Goal: Information Seeking & Learning: Find contact information

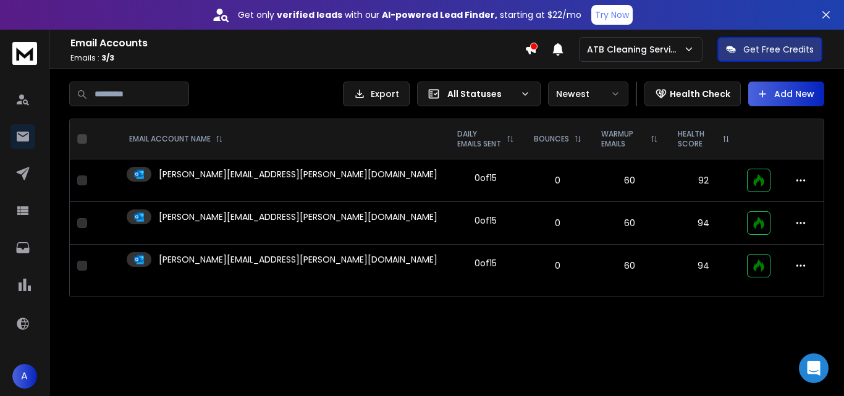
click at [408, 394] on div "Get only verified leads with our AI-powered Lead Finder, starting at $22/mo Try…" at bounding box center [422, 198] width 844 height 396
drag, startPoint x: 221, startPoint y: 178, endPoint x: 153, endPoint y: 178, distance: 67.3
click at [153, 178] on div "[PERSON_NAME][EMAIL_ADDRESS][PERSON_NAME][DOMAIN_NAME]" at bounding box center [282, 174] width 311 height 15
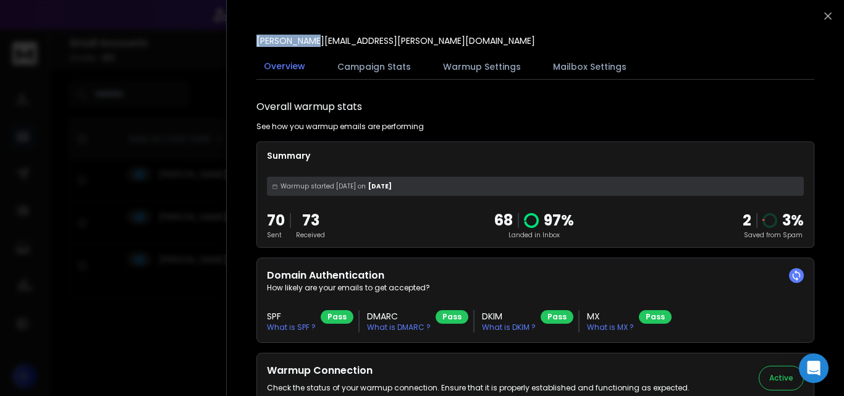
drag, startPoint x: 248, startPoint y: 35, endPoint x: 317, endPoint y: 43, distance: 69.1
copy p "[PERSON_NAME].[PERSON_NAME]"
click at [156, 121] on div at bounding box center [422, 198] width 844 height 396
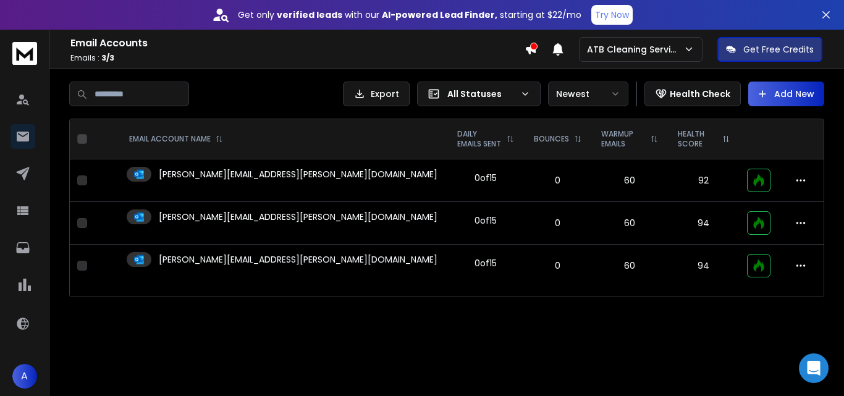
click at [169, 211] on p "[PERSON_NAME][EMAIL_ADDRESS][PERSON_NAME][DOMAIN_NAME]" at bounding box center [298, 217] width 279 height 12
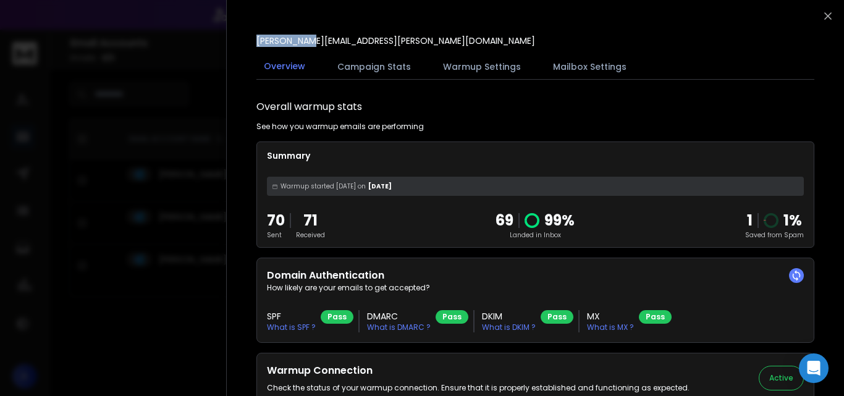
drag, startPoint x: 305, startPoint y: 36, endPoint x: 254, endPoint y: 36, distance: 50.0
copy p "[PERSON_NAME].[PERSON_NAME]"
click at [154, 166] on div at bounding box center [422, 198] width 844 height 396
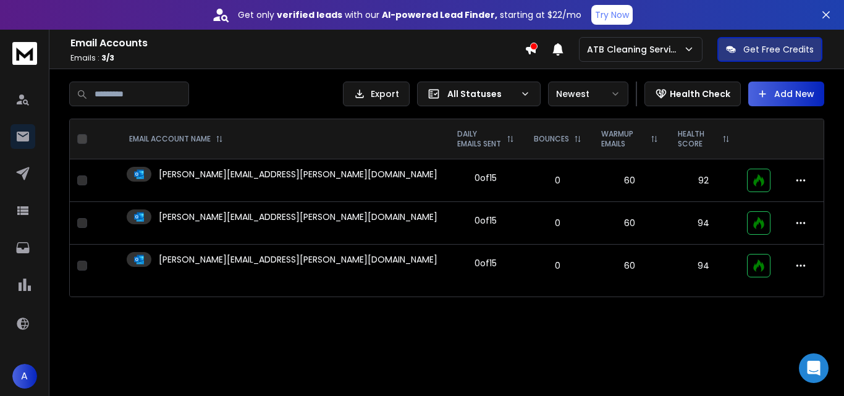
click at [177, 253] on p "[PERSON_NAME][EMAIL_ADDRESS][PERSON_NAME][DOMAIN_NAME]" at bounding box center [298, 259] width 279 height 12
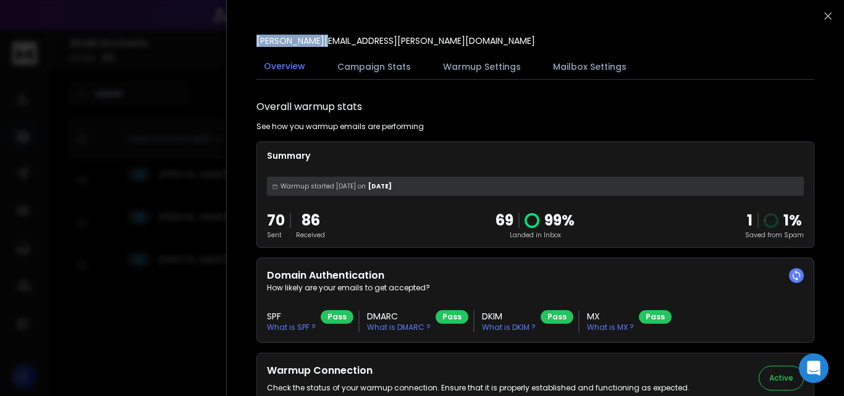
drag, startPoint x: 323, startPoint y: 43, endPoint x: 255, endPoint y: 33, distance: 68.7
copy p "[PERSON_NAME].[PERSON_NAME]"
click at [190, 321] on div at bounding box center [422, 198] width 844 height 396
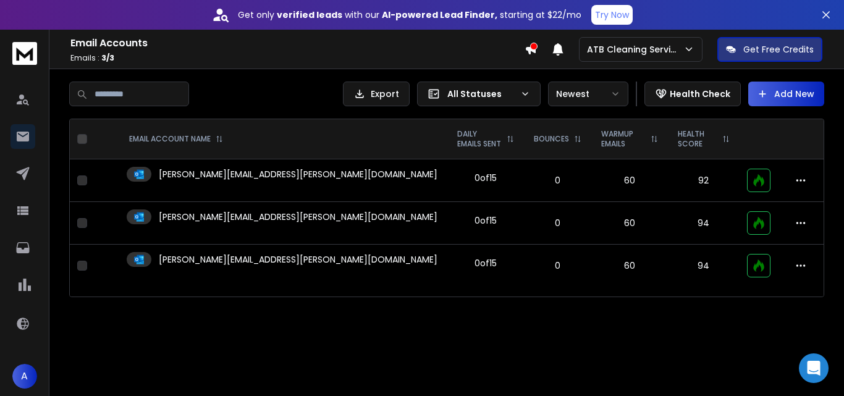
click at [12, 374] on div "A" at bounding box center [24, 215] width 49 height 371
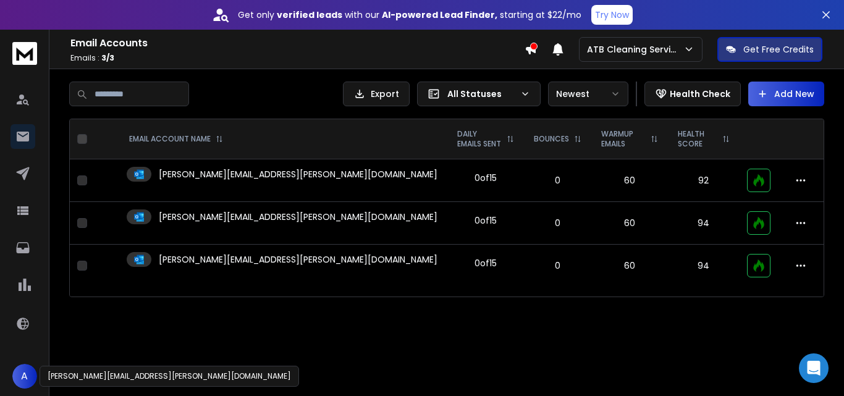
click at [12, 374] on button "A" at bounding box center [24, 376] width 25 height 25
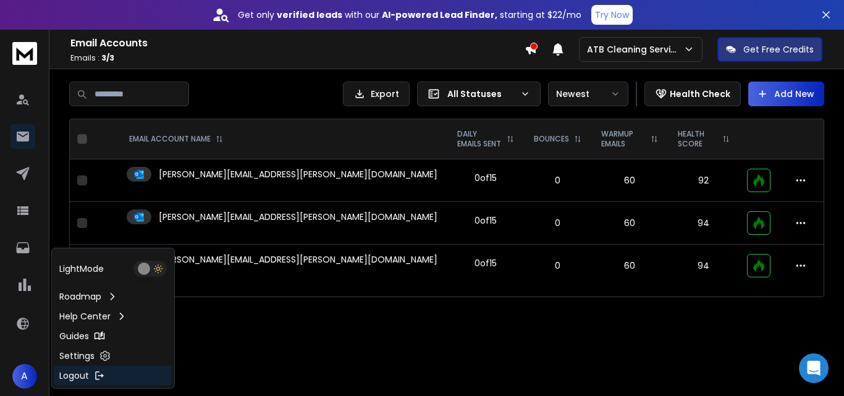
click at [58, 374] on div "Logout" at bounding box center [112, 376] width 117 height 20
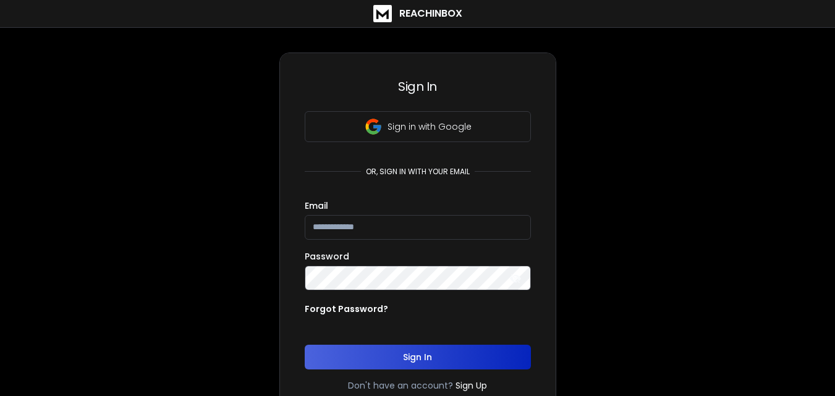
click at [368, 220] on input "email" at bounding box center [418, 227] width 226 height 25
type input "**********"
